Goal: Task Accomplishment & Management: Complete application form

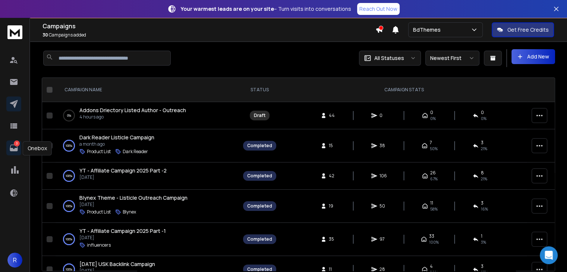
click at [14, 144] on p "3" at bounding box center [17, 143] width 6 height 6
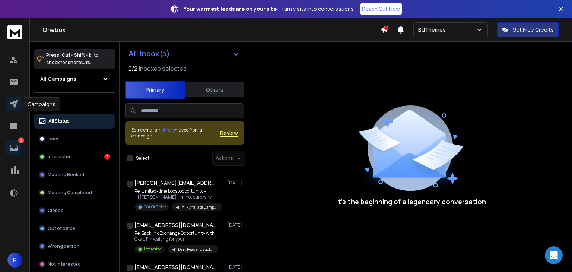
click at [17, 105] on icon at bounding box center [13, 103] width 9 height 9
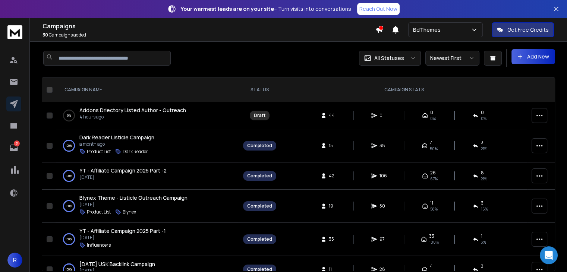
click at [524, 57] on button "Add New" at bounding box center [533, 56] width 44 height 15
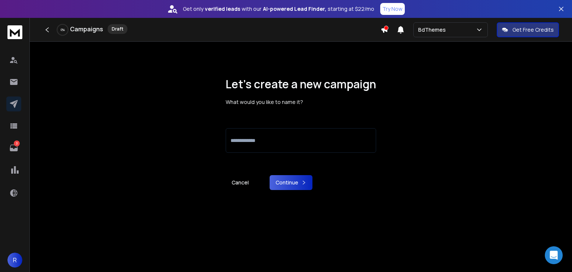
click at [302, 140] on input at bounding box center [301, 140] width 150 height 25
click at [15, 101] on icon at bounding box center [13, 103] width 9 height 9
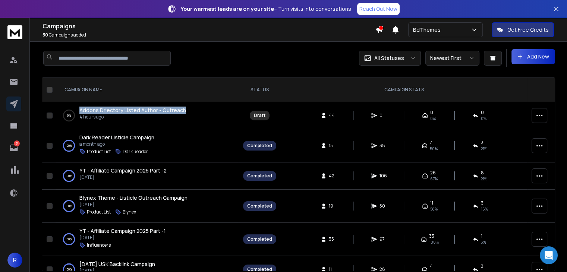
drag, startPoint x: 191, startPoint y: 111, endPoint x: 77, endPoint y: 105, distance: 114.5
click at [77, 105] on td "0 % Addons Driectory Listed Author - Outreach 4 hours ago" at bounding box center [147, 115] width 183 height 27
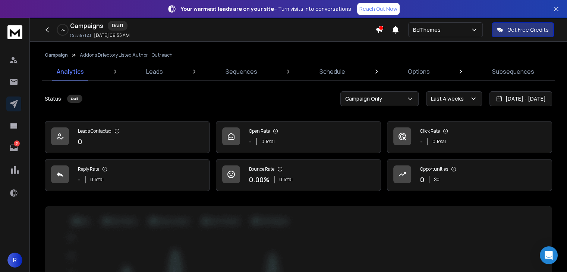
drag, startPoint x: 99, startPoint y: 113, endPoint x: 286, endPoint y: 49, distance: 197.2
click at [131, 51] on div "Campaign Addons Driectory Listed Author - Outreach" at bounding box center [298, 55] width 513 height 12
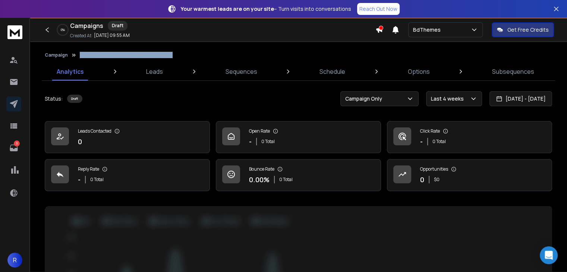
copy p "Addons Driectory Listed Author - Outreach"
click at [15, 104] on icon at bounding box center [14, 104] width 8 height 8
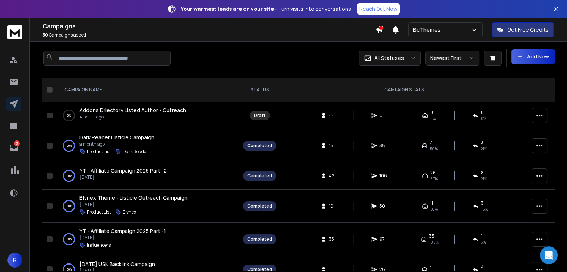
click at [533, 53] on button "Add New" at bounding box center [533, 56] width 44 height 15
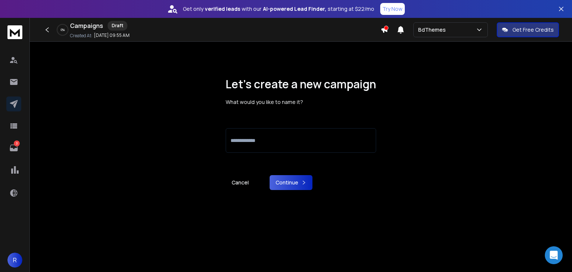
click at [308, 134] on input at bounding box center [301, 140] width 150 height 25
paste input "**********"
click at [290, 142] on input "**********" at bounding box center [301, 140] width 150 height 25
click at [273, 142] on input "**********" at bounding box center [301, 140] width 150 height 25
type input "**********"
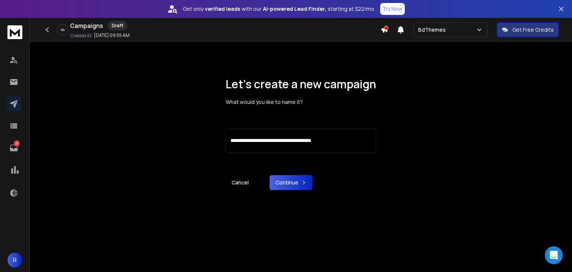
click at [290, 180] on button "Continue" at bounding box center [291, 182] width 43 height 15
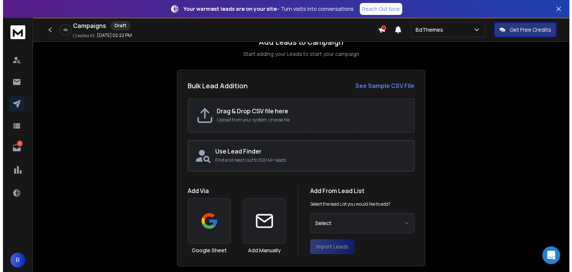
scroll to position [66, 0]
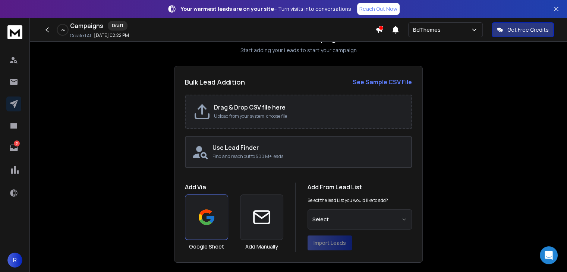
click at [216, 213] on div at bounding box center [206, 216] width 43 height 45
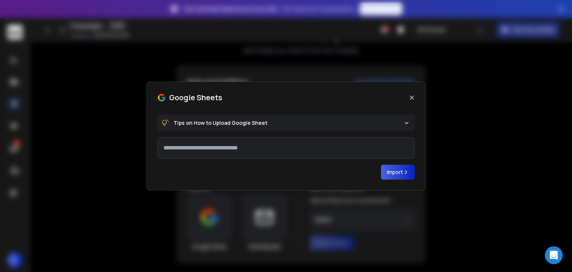
click at [247, 150] on input at bounding box center [286, 148] width 258 height 22
paste input "**********"
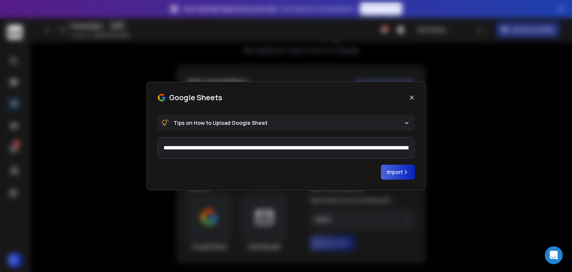
scroll to position [0, 127]
type input "**********"
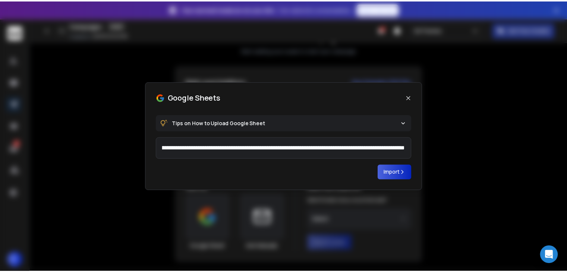
scroll to position [0, 0]
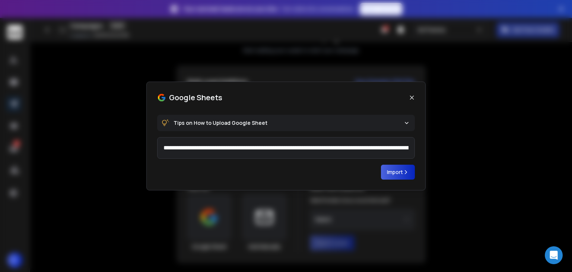
click at [399, 170] on button "Import" at bounding box center [398, 172] width 34 height 15
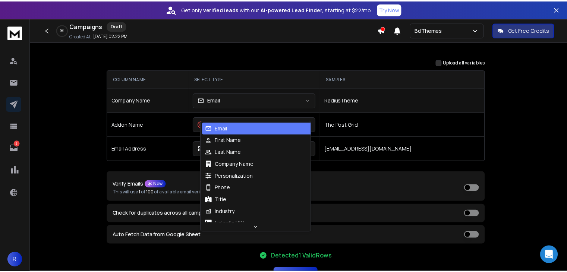
scroll to position [0, 1]
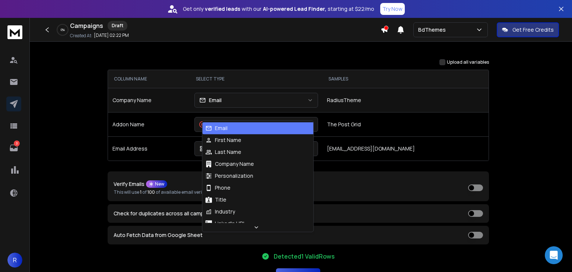
click at [284, 108] on button "Email" at bounding box center [256, 100] width 124 height 15
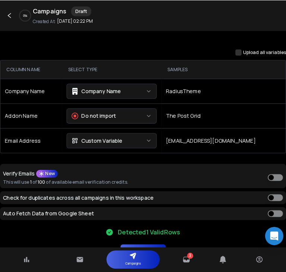
scroll to position [0, 0]
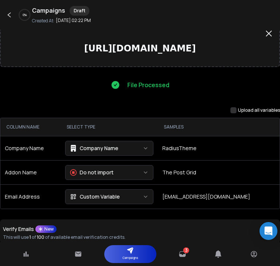
click at [271, 33] on icon at bounding box center [268, 33] width 9 height 9
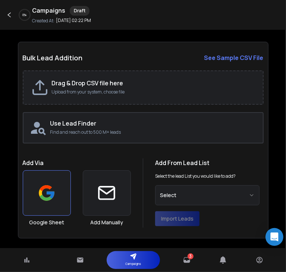
click at [49, 198] on icon at bounding box center [46, 197] width 12 height 6
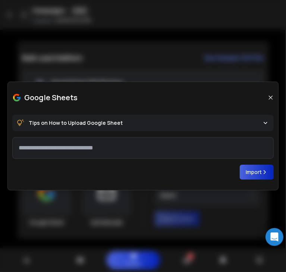
click at [75, 150] on input at bounding box center [142, 148] width 261 height 22
paste input "**********"
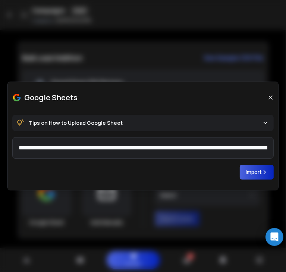
scroll to position [0, 124]
type input "**********"
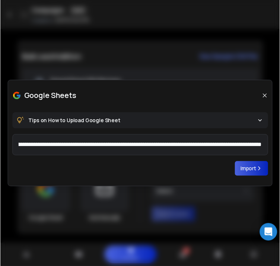
scroll to position [0, 0]
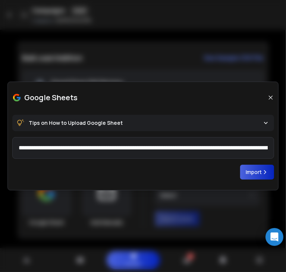
click at [259, 172] on button "Import" at bounding box center [257, 172] width 34 height 15
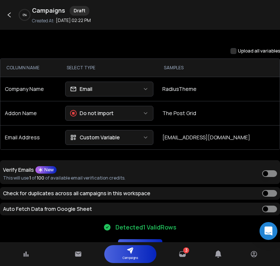
scroll to position [82, 0]
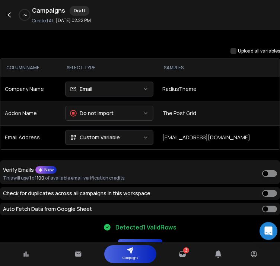
click at [277, 121] on td "The Post Grid" at bounding box center [219, 113] width 122 height 24
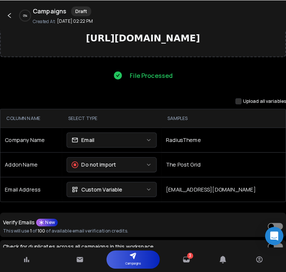
scroll to position [7, 0]
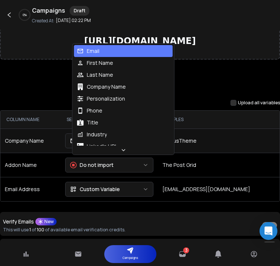
click at [105, 148] on button "Email" at bounding box center [109, 140] width 88 height 15
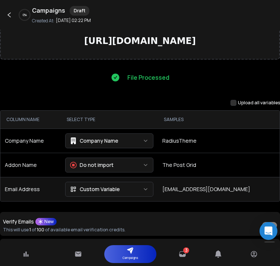
click at [116, 193] on div "Custom Variable" at bounding box center [95, 189] width 50 height 7
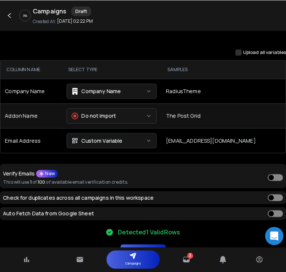
scroll to position [76, 0]
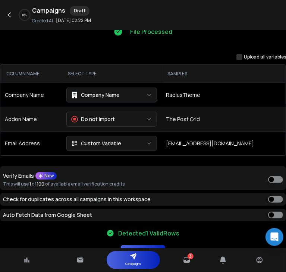
click at [115, 113] on button "Do not import" at bounding box center [111, 119] width 91 height 15
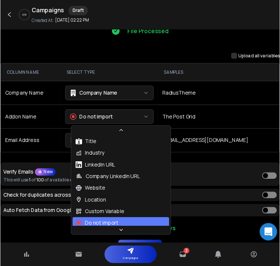
scroll to position [67, 0]
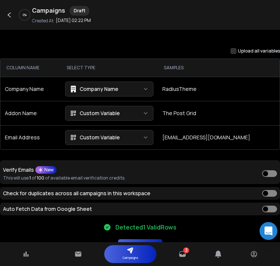
click at [102, 161] on div "[URL][DOMAIN_NAME] File Processed Upload all variables COLUMN NAME SELECT TYPE …" at bounding box center [140, 115] width 280 height 301
click at [149, 240] on button "Upload All" at bounding box center [140, 246] width 44 height 15
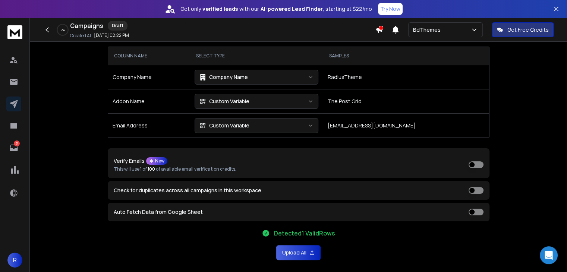
scroll to position [124, 0]
click at [293, 253] on button "Upload All" at bounding box center [298, 252] width 44 height 15
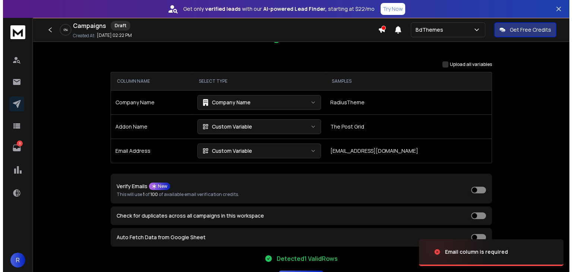
scroll to position [87, 0]
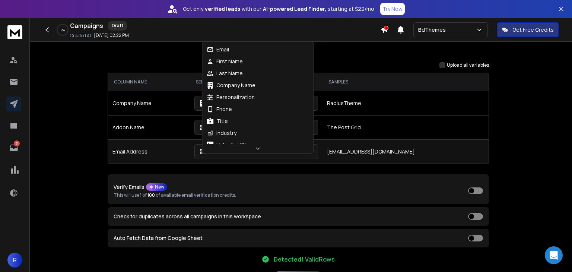
click at [282, 159] on button "Custom Variable" at bounding box center [256, 151] width 124 height 15
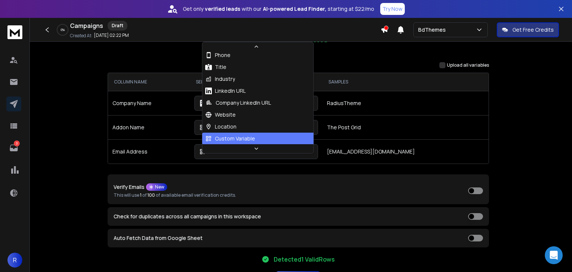
click at [539, 131] on div "[URL][DOMAIN_NAME] File Processed Upload all variables COLUMN NAME SELECT TYPE …" at bounding box center [283, 114] width 567 height 367
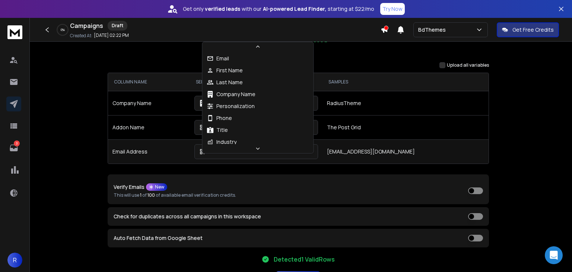
click at [249, 155] on div "Custom Variable" at bounding box center [224, 151] width 50 height 7
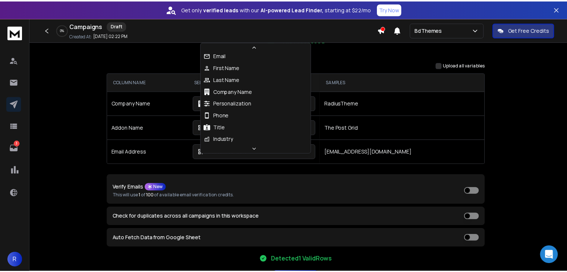
scroll to position [0, 0]
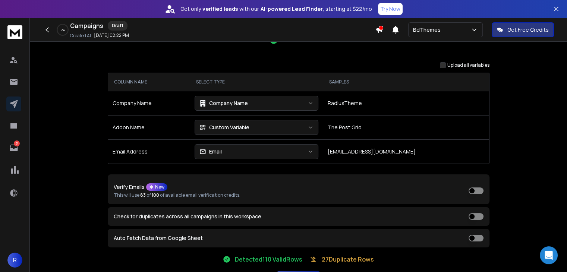
click at [544, 130] on div "[URL][DOMAIN_NAME] File Processed Upload all variables COLUMN NAME SELECT TYPE …" at bounding box center [283, 114] width 567 height 367
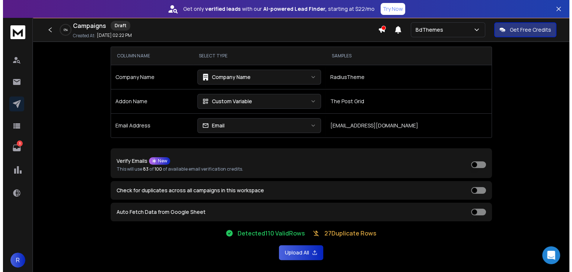
scroll to position [124, 0]
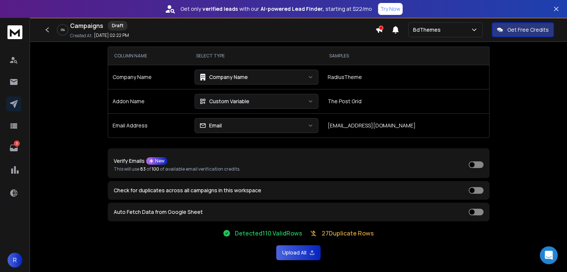
click at [133, 237] on div "[URL][DOMAIN_NAME] File Processed Upload all variables COLUMN NAME SELECT TYPE …" at bounding box center [298, 112] width 381 height 319
click at [417, 251] on div "Upload All" at bounding box center [298, 252] width 381 height 15
click at [478, 164] on button "Verify Emails New This will use 83 of 100 of available email verification credi…" at bounding box center [475, 164] width 15 height 7
click at [475, 187] on button "Check for duplicates across all campaigns in this workspace" at bounding box center [475, 190] width 15 height 7
click at [478, 212] on button "Auto Fetch Data from Google Sheet" at bounding box center [475, 212] width 15 height 7
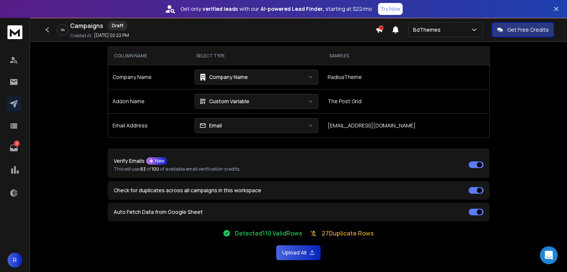
click at [292, 252] on button "Upload All" at bounding box center [298, 252] width 44 height 15
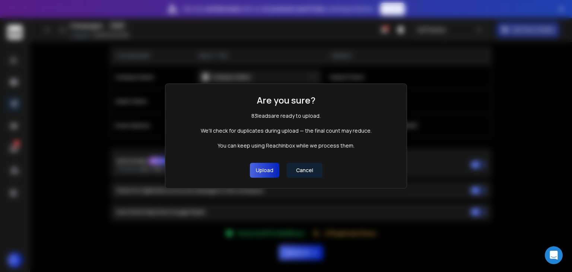
click at [261, 173] on button "Upload" at bounding box center [264, 170] width 29 height 15
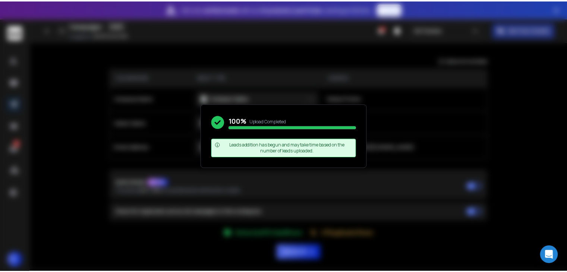
scroll to position [102, 0]
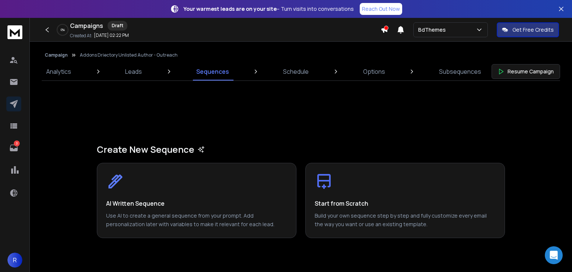
click at [337, 200] on h3 "Start from Scratch" at bounding box center [342, 203] width 54 height 7
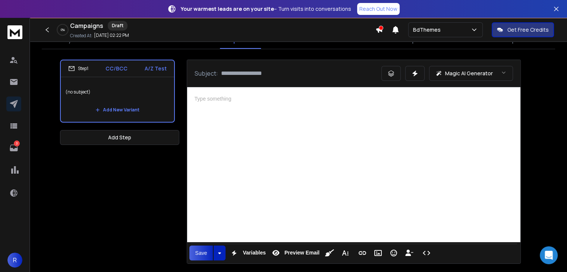
scroll to position [34, 0]
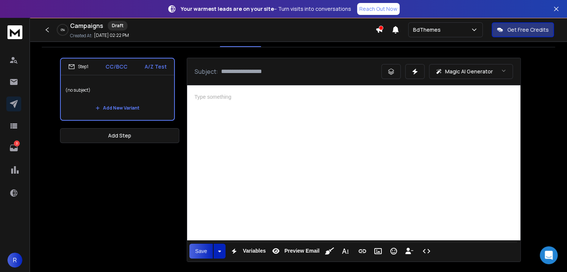
click at [252, 65] on div "Subject: Magic AI Generator" at bounding box center [353, 71] width 333 height 27
click at [252, 74] on input at bounding box center [297, 71] width 153 height 9
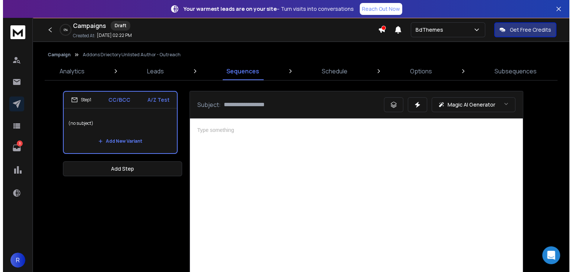
scroll to position [0, 0]
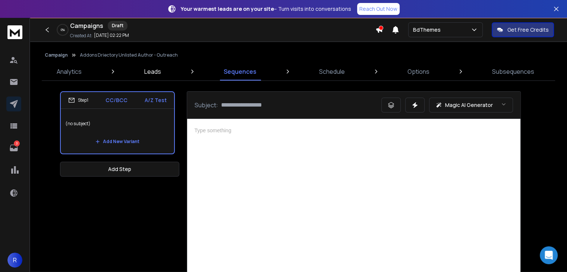
click at [153, 74] on p "Leads" at bounding box center [152, 71] width 17 height 9
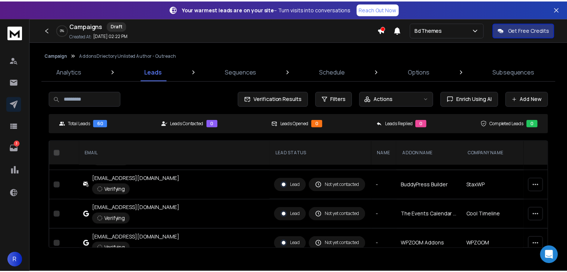
scroll to position [261, 0]
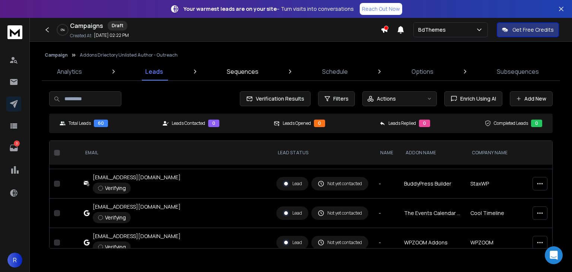
click at [246, 71] on p "Sequences" at bounding box center [243, 71] width 32 height 9
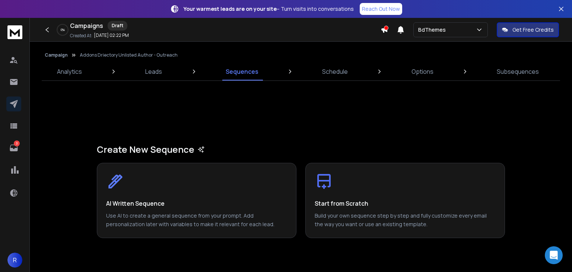
click at [209, 182] on div "button" at bounding box center [196, 181] width 181 height 19
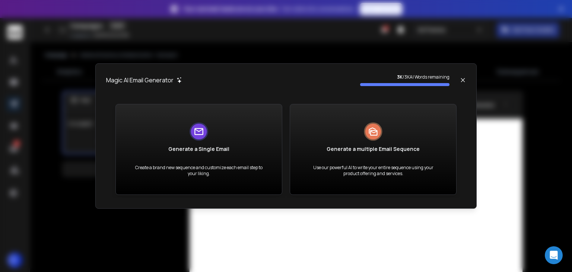
click at [460, 81] on div "3K / 3K AI Words remaining" at bounding box center [413, 80] width 106 height 12
click at [462, 79] on icon at bounding box center [463, 80] width 4 height 4
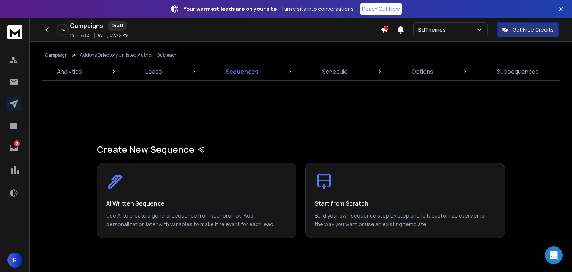
click at [363, 195] on div "Start from Scratch Build your own sequence step by step and fully customize eve…" at bounding box center [405, 200] width 199 height 75
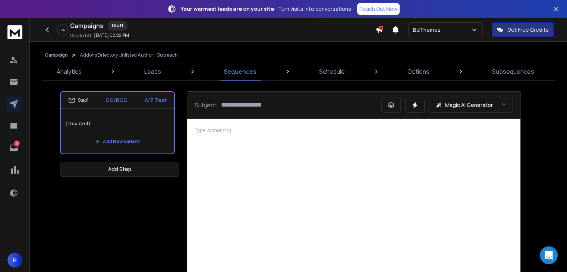
click at [250, 104] on input at bounding box center [297, 105] width 153 height 9
paste input "**********"
drag, startPoint x: 271, startPoint y: 103, endPoint x: 244, endPoint y: 106, distance: 27.7
click at [244, 106] on input "**********" at bounding box center [297, 105] width 153 height 9
click at [418, 105] on button "button" at bounding box center [414, 105] width 19 height 15
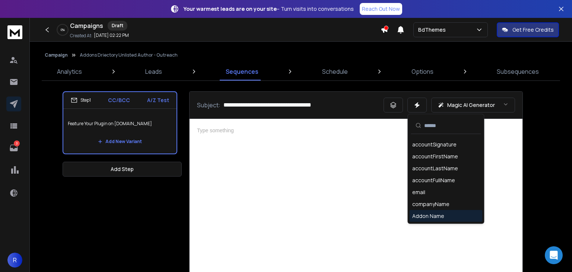
click at [433, 219] on div "Addon Name" at bounding box center [428, 215] width 32 height 7
type input "**********"
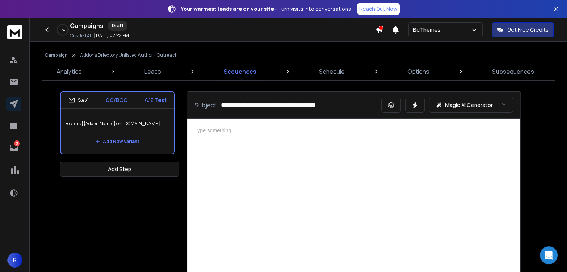
drag, startPoint x: 433, startPoint y: 219, endPoint x: 320, endPoint y: 168, distance: 124.4
click at [320, 168] on div at bounding box center [353, 196] width 333 height 155
click at [252, 136] on div at bounding box center [353, 196] width 333 height 155
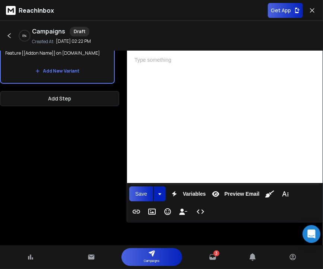
click at [213, 73] on div at bounding box center [225, 115] width 196 height 135
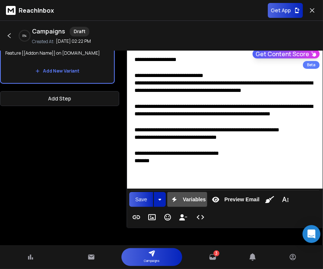
click at [183, 197] on span "Variables" at bounding box center [194, 200] width 26 height 6
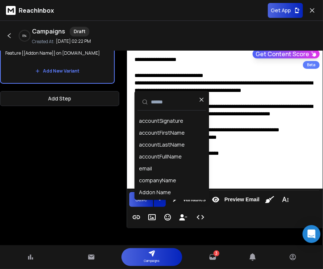
click at [164, 179] on div "companyName" at bounding box center [157, 180] width 37 height 7
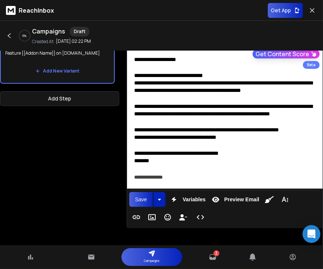
click at [136, 80] on span "**********" at bounding box center [223, 86] width 178 height 13
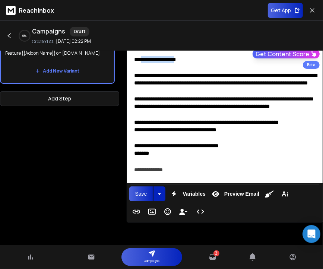
drag, startPoint x: 141, startPoint y: 59, endPoint x: 179, endPoint y: 58, distance: 38.0
click at [176, 58] on span "**********" at bounding box center [155, 59] width 42 height 5
click at [198, 197] on span "Variables" at bounding box center [194, 194] width 26 height 6
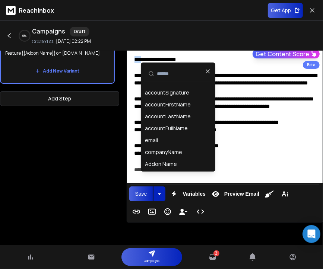
click at [166, 152] on div "companyName" at bounding box center [163, 152] width 37 height 7
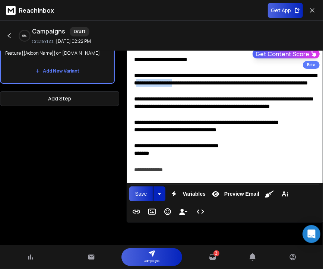
drag, startPoint x: 171, startPoint y: 82, endPoint x: 210, endPoint y: 85, distance: 38.9
click at [210, 85] on span "**********" at bounding box center [225, 79] width 183 height 13
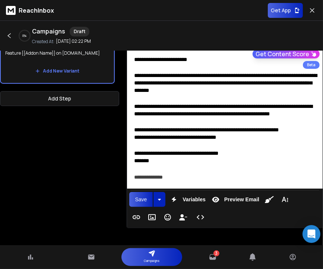
click at [168, 82] on span "**********" at bounding box center [225, 83] width 183 height 20
drag, startPoint x: 174, startPoint y: 89, endPoint x: 208, endPoint y: 93, distance: 34.1
click at [208, 93] on span "**********" at bounding box center [225, 83] width 183 height 20
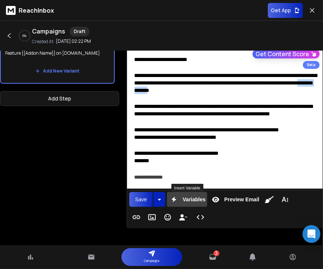
click at [192, 196] on div "Variables" at bounding box center [187, 200] width 40 height 12
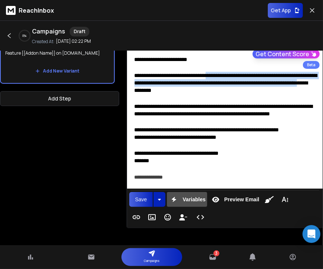
click at [192, 196] on div "Variables" at bounding box center [187, 200] width 40 height 12
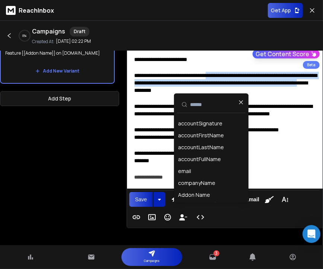
click at [195, 195] on div "Addon Name" at bounding box center [194, 194] width 32 height 7
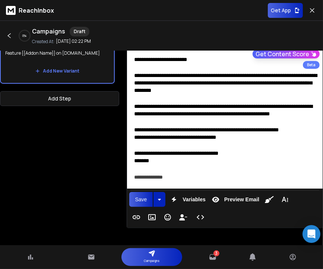
click at [262, 149] on div "**********" at bounding box center [224, 110] width 181 height 109
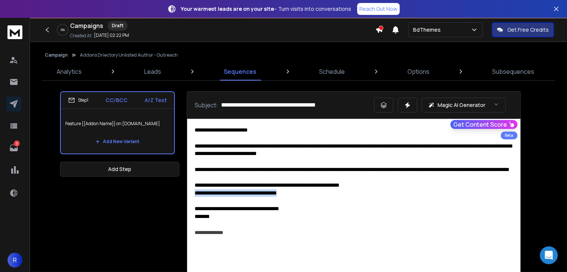
drag, startPoint x: 286, startPoint y: 200, endPoint x: 180, endPoint y: 200, distance: 106.9
click at [180, 200] on div "**********" at bounding box center [298, 193] width 477 height 204
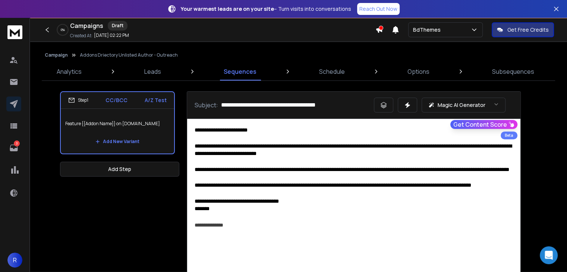
click at [468, 143] on span "**********" at bounding box center [352, 149] width 317 height 13
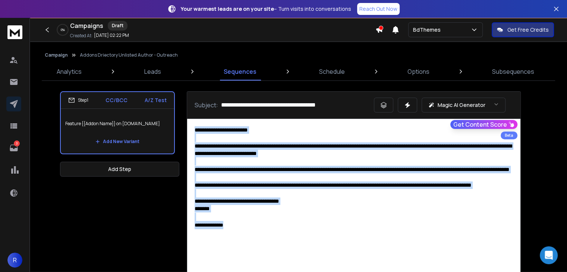
drag, startPoint x: 244, startPoint y: 230, endPoint x: 185, endPoint y: 131, distance: 115.0
click at [185, 131] on div "**********" at bounding box center [298, 193] width 477 height 204
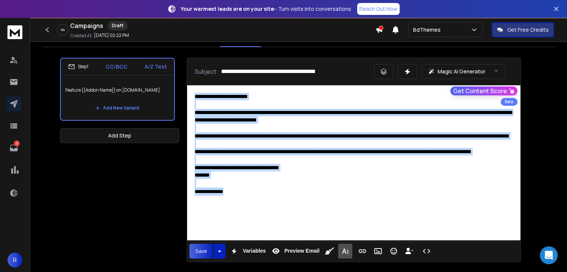
click at [345, 250] on icon "button" at bounding box center [344, 251] width 9 height 9
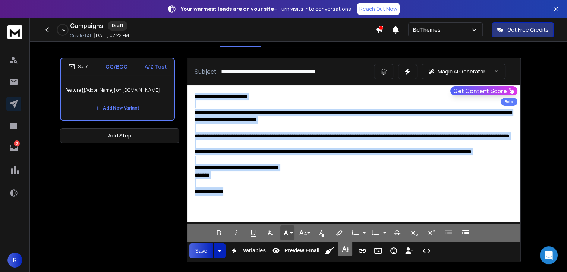
click at [287, 232] on icon "button" at bounding box center [285, 232] width 4 height 5
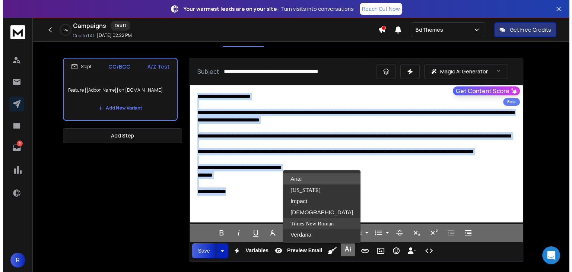
scroll to position [0, 0]
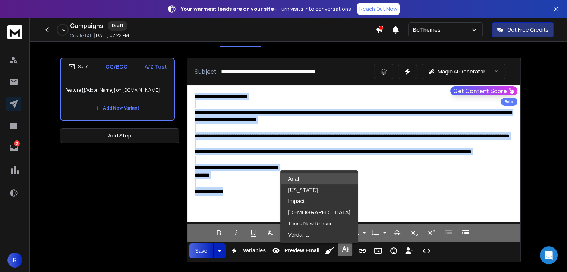
click at [297, 178] on link "Arial" at bounding box center [318, 178] width 77 height 11
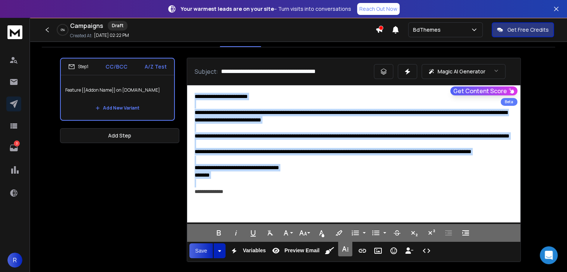
click at [297, 171] on p "**********" at bounding box center [353, 167] width 318 height 7
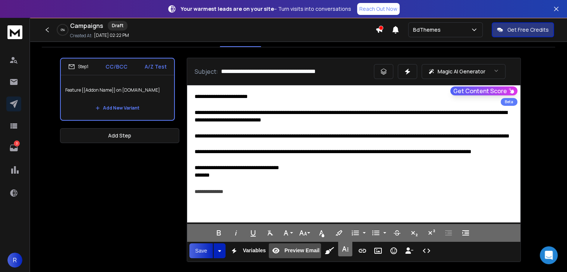
click at [302, 251] on span "Preview Email" at bounding box center [302, 250] width 38 height 6
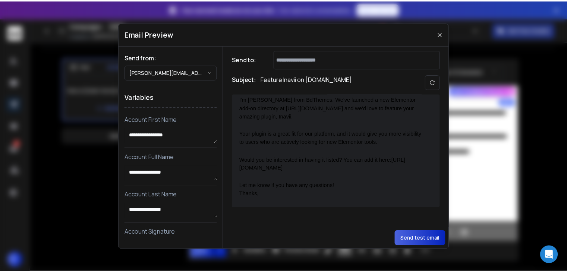
scroll to position [29, 0]
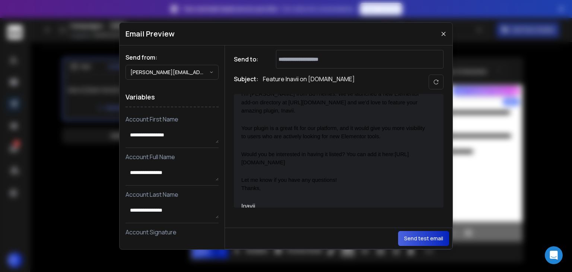
click at [318, 59] on input at bounding box center [360, 59] width 162 height 13
type input "**********"
click at [329, 29] on div "Email Preview" at bounding box center [286, 34] width 333 height 22
click at [415, 240] on button "Send test email" at bounding box center [423, 238] width 51 height 15
click at [438, 36] on div "Email Preview" at bounding box center [286, 34] width 333 height 22
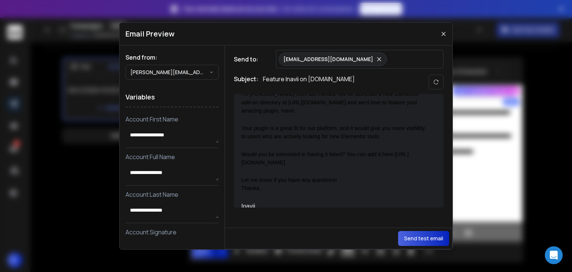
click at [441, 36] on icon at bounding box center [444, 34] width 6 height 6
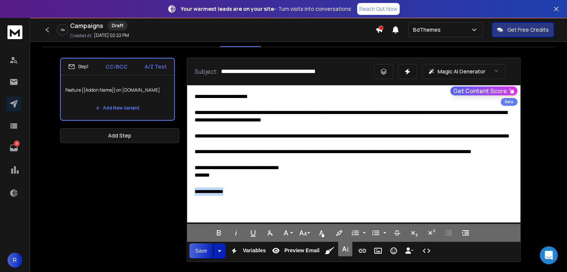
drag, startPoint x: 244, startPoint y: 197, endPoint x: 176, endPoint y: 200, distance: 67.5
click at [176, 200] on div "**********" at bounding box center [298, 160] width 477 height 204
click at [257, 253] on span "Variables" at bounding box center [254, 250] width 26 height 6
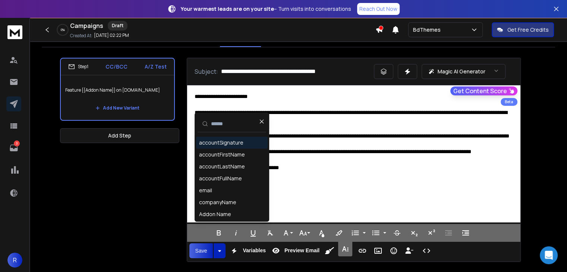
click at [247, 146] on div "accountSignature" at bounding box center [232, 143] width 72 height 12
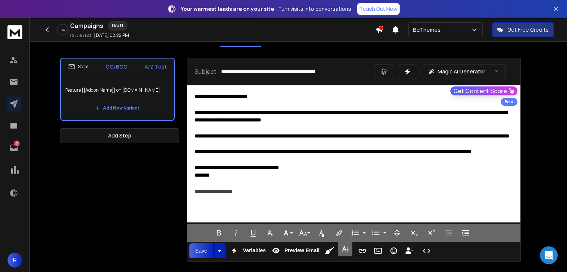
click at [297, 171] on p "**********" at bounding box center [353, 167] width 318 height 7
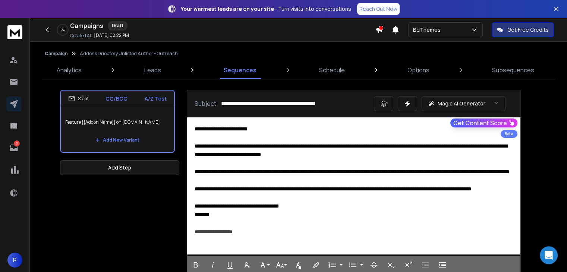
scroll to position [0, 0]
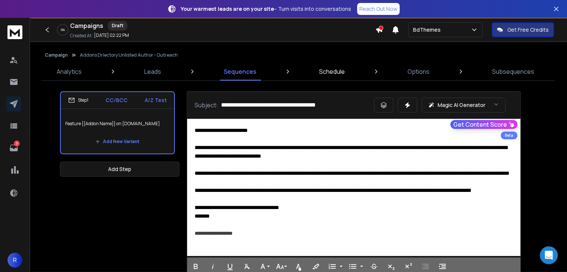
click at [335, 75] on p "Schedule" at bounding box center [332, 71] width 26 height 9
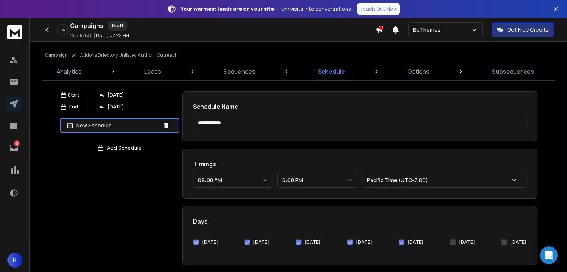
click at [124, 107] on p "[DATE]" at bounding box center [116, 107] width 16 height 6
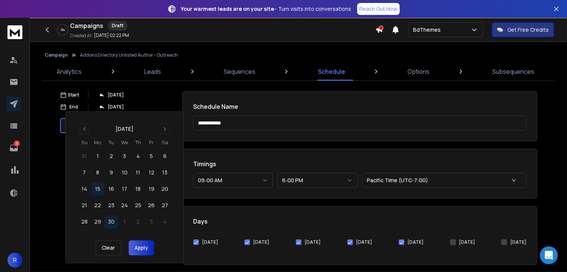
click at [110, 223] on button "30" at bounding box center [110, 221] width 13 height 13
click at [140, 250] on button "Apply" at bounding box center [141, 247] width 25 height 15
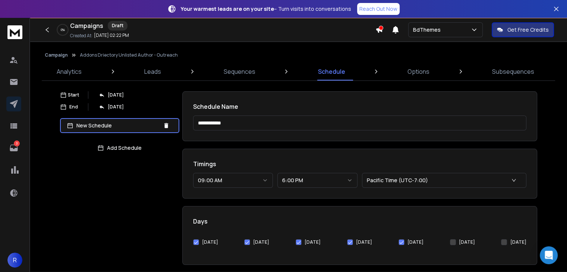
click at [137, 220] on div "**********" at bounding box center [298, 189] width 477 height 196
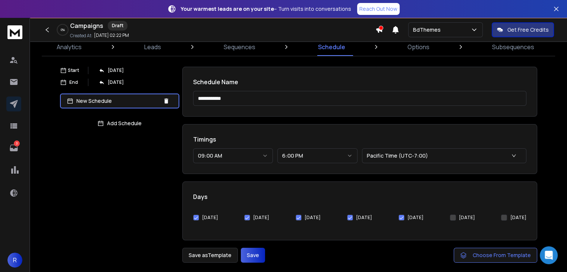
scroll to position [25, 0]
click at [253, 255] on button "Save" at bounding box center [253, 254] width 24 height 15
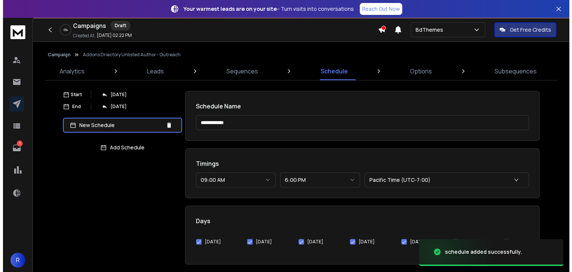
scroll to position [0, 0]
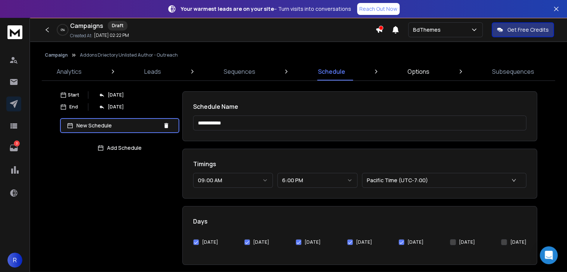
click at [415, 67] on p "Options" at bounding box center [418, 71] width 22 height 9
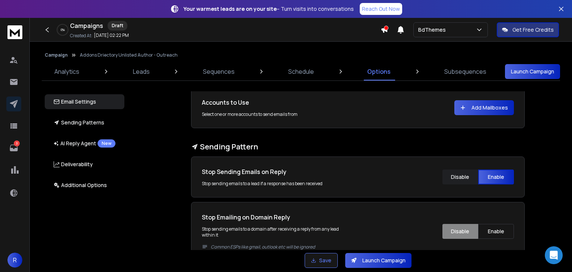
scroll to position [19, 0]
click at [460, 101] on button "Add Mailboxes" at bounding box center [484, 107] width 60 height 15
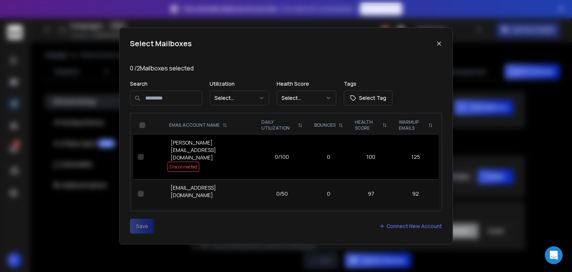
click at [142, 191] on button "button" at bounding box center [141, 194] width 6 height 6
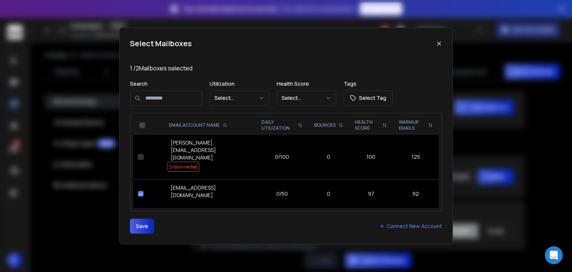
click at [141, 219] on button "Save" at bounding box center [142, 226] width 24 height 15
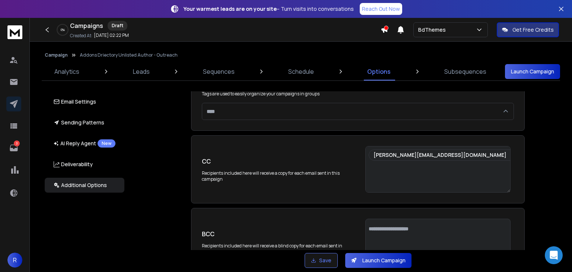
scroll to position [1463, 0]
click at [510, 153] on icon at bounding box center [512, 155] width 4 height 4
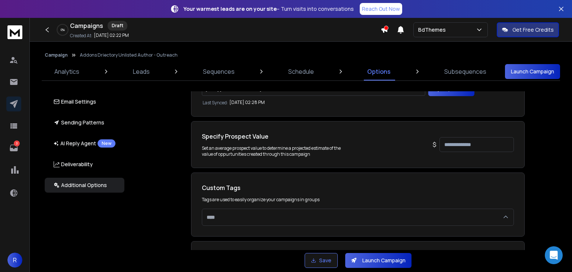
scroll to position [1352, 0]
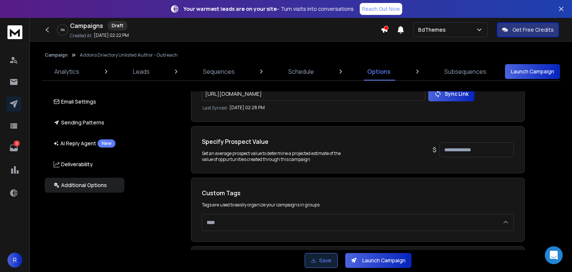
click at [313, 263] on button "Save" at bounding box center [321, 260] width 33 height 15
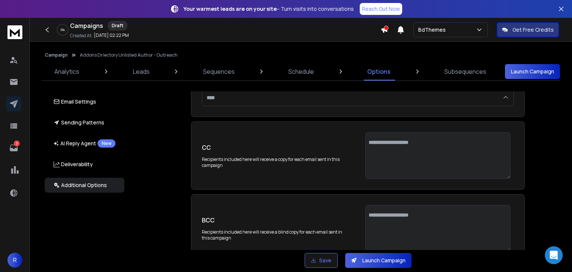
scroll to position [1490, 0]
